Goal: Task Accomplishment & Management: Complete application form

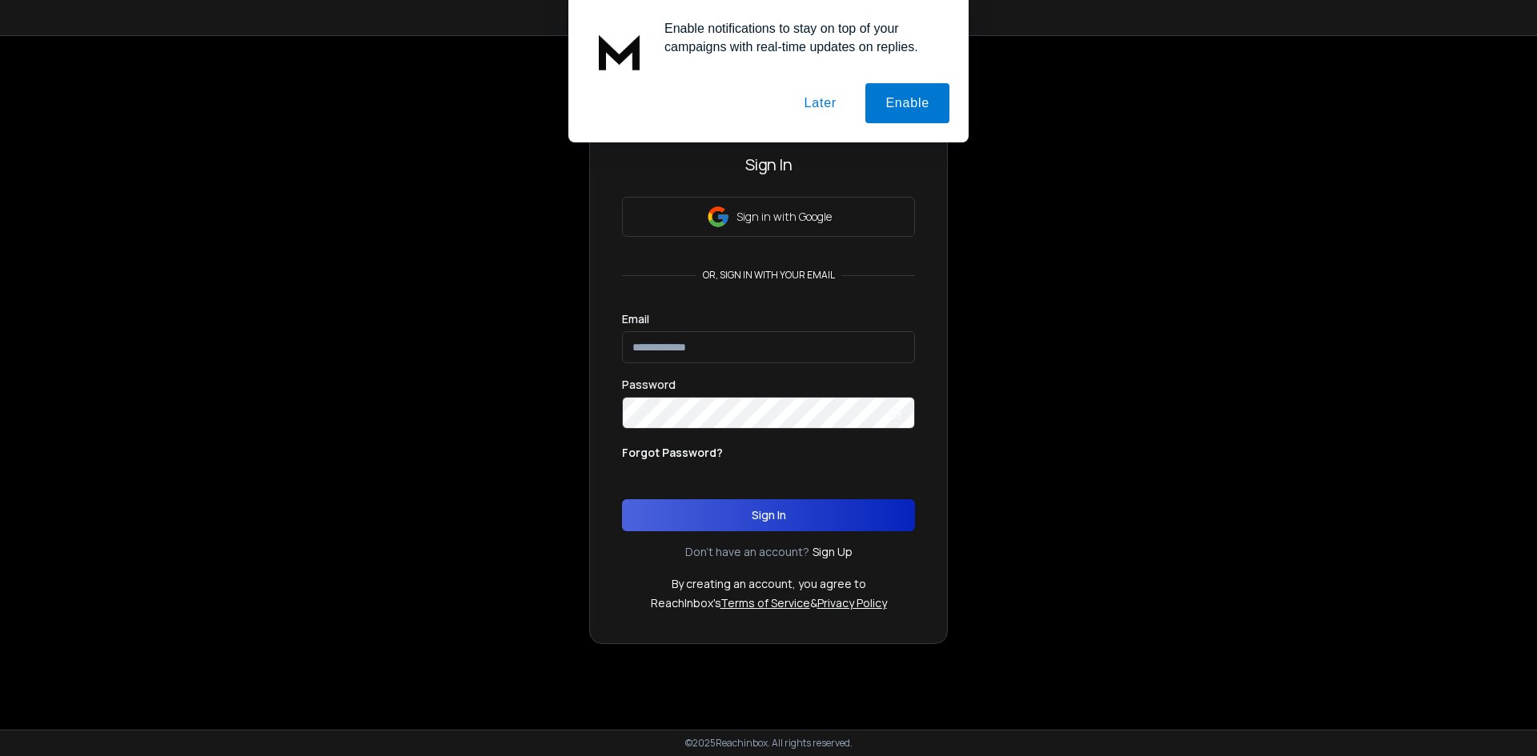
drag, startPoint x: 723, startPoint y: 352, endPoint x: 755, endPoint y: 335, distance: 36.5
click at [723, 351] on input "email" at bounding box center [768, 347] width 293 height 32
drag, startPoint x: 826, startPoint y: 101, endPoint x: 935, endPoint y: 107, distance: 109.0
click at [952, 110] on div "Enable notifications to stay on top of your campaigns with real-time updates on…" at bounding box center [768, 71] width 400 height 142
click at [905, 106] on button "Enable" at bounding box center [907, 103] width 84 height 40
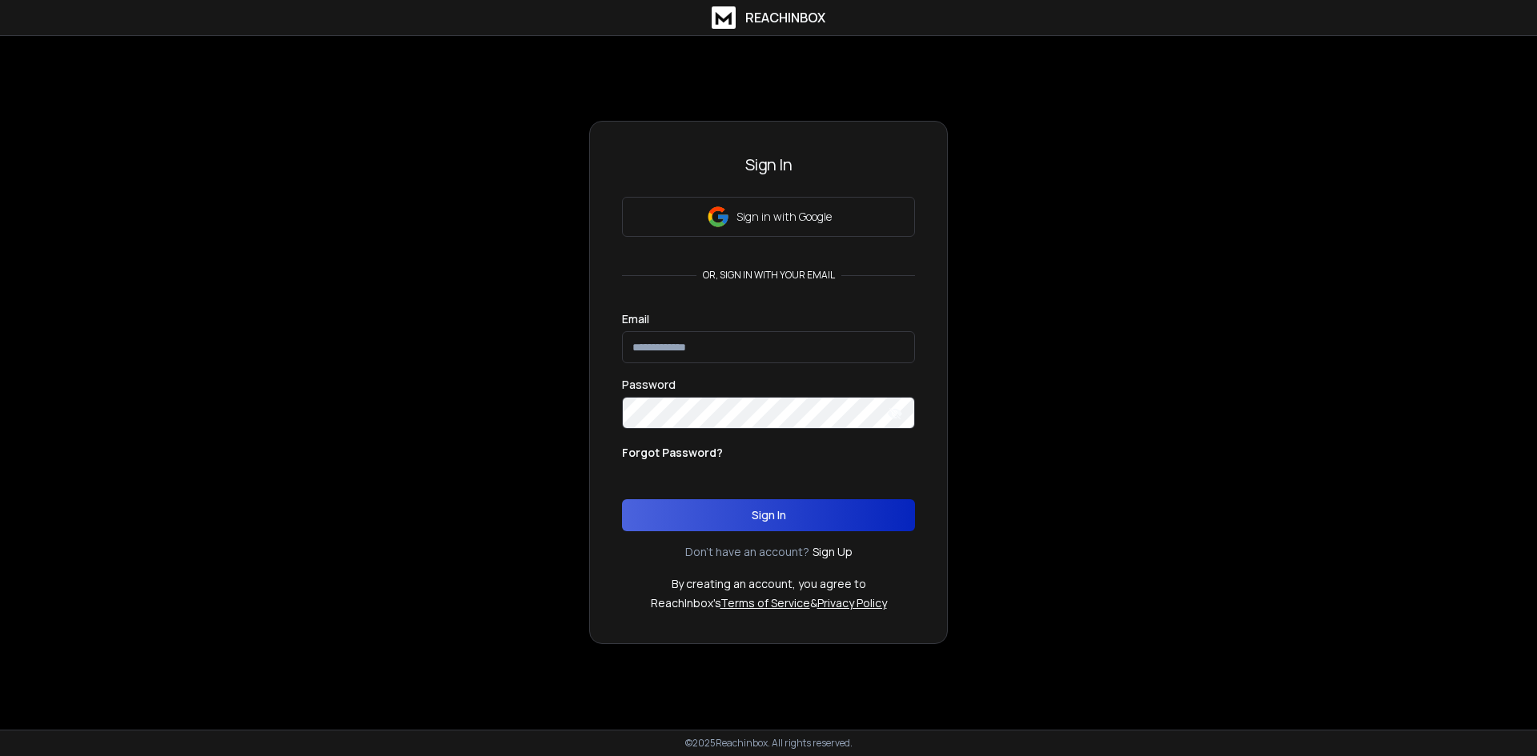
click at [720, 349] on input "email" at bounding box center [768, 347] width 293 height 32
click at [760, 372] on form "Email Password Forgot Password? Sign In Sign Up" at bounding box center [768, 423] width 293 height 218
click at [777, 357] on input "email" at bounding box center [768, 347] width 293 height 32
